Goal: Navigation & Orientation: Find specific page/section

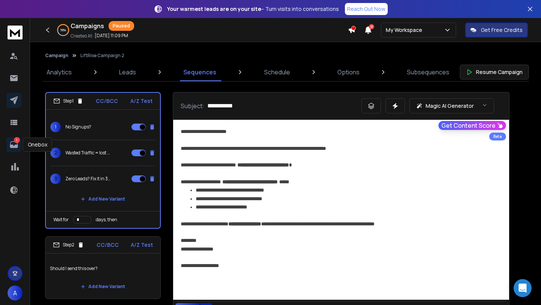
click at [6, 151] on link "1" at bounding box center [13, 144] width 15 height 15
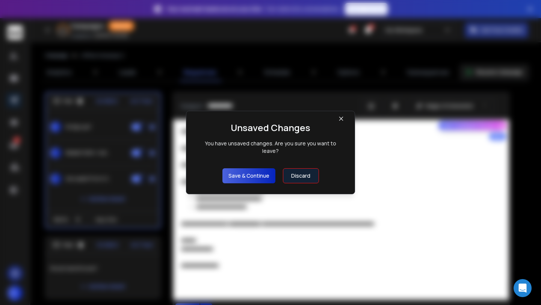
click at [300, 172] on button "Discard" at bounding box center [301, 175] width 36 height 15
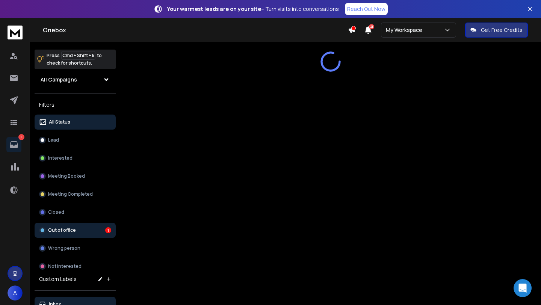
click at [84, 231] on button "Out of office 1" at bounding box center [75, 230] width 81 height 15
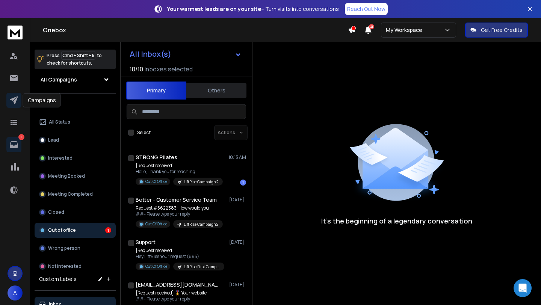
click at [14, 93] on link at bounding box center [13, 100] width 15 height 15
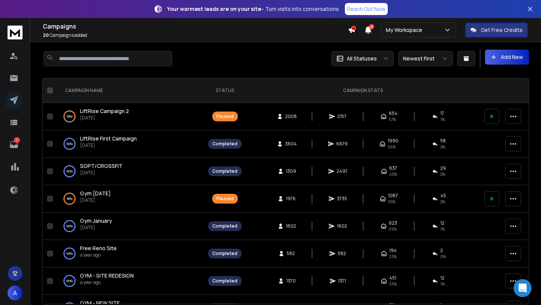
click at [216, 115] on div "Paused" at bounding box center [224, 116] width 17 height 6
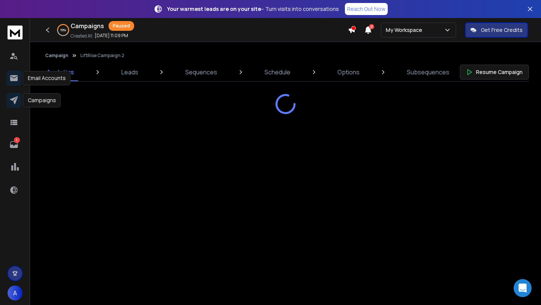
click at [14, 79] on icon at bounding box center [14, 78] width 8 height 6
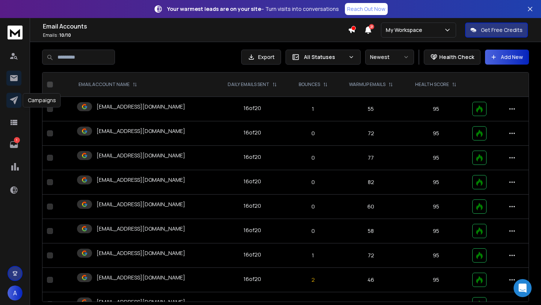
click at [16, 100] on icon at bounding box center [14, 100] width 8 height 8
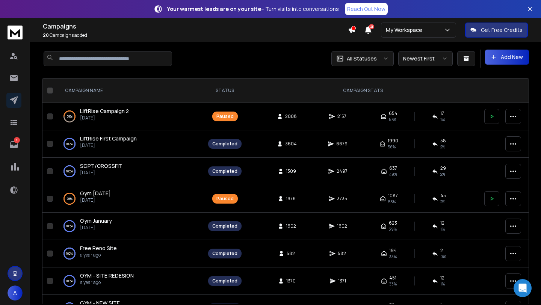
click at [493, 113] on icon at bounding box center [491, 116] width 7 height 7
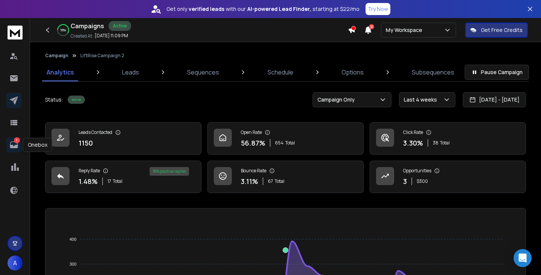
click at [14, 142] on icon at bounding box center [13, 144] width 9 height 9
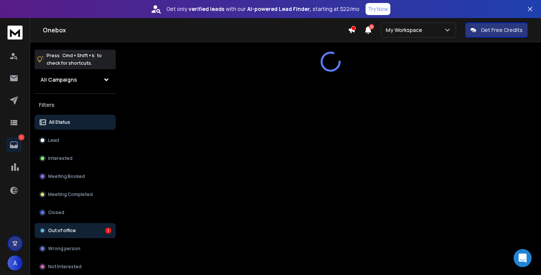
click at [82, 227] on button "Out of office 1" at bounding box center [75, 230] width 81 height 15
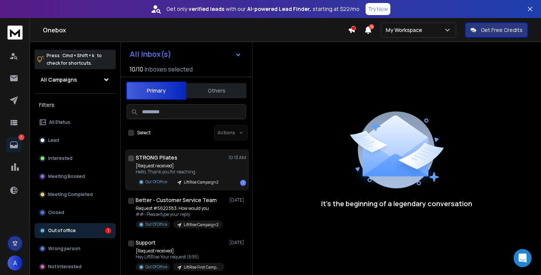
click at [168, 163] on p "[Request received]" at bounding box center [179, 166] width 87 height 6
